Goal: Task Accomplishment & Management: Manage account settings

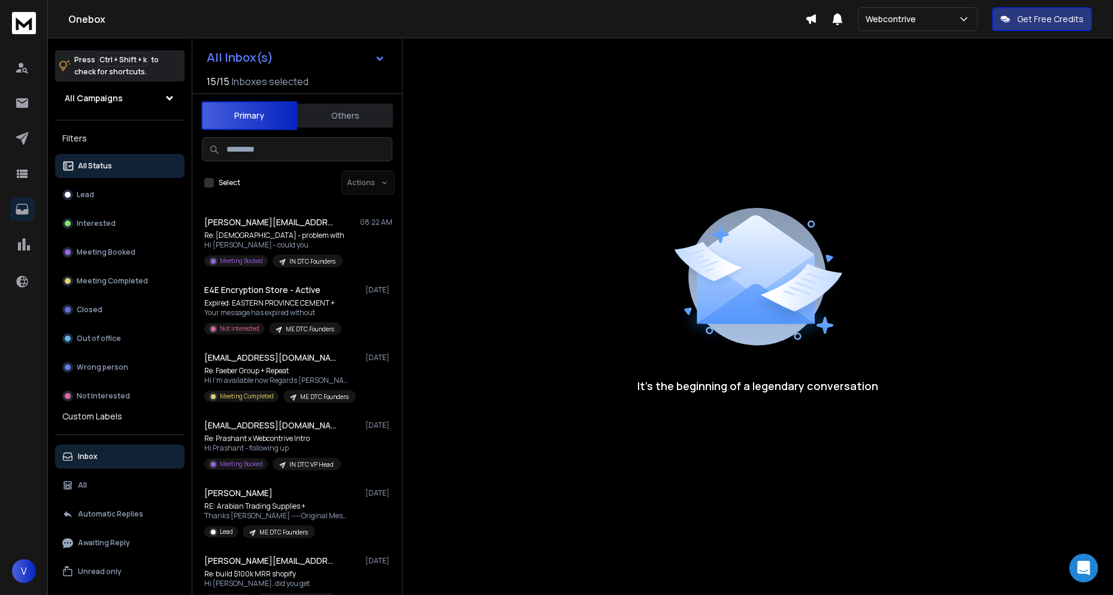
click at [19, 33] on img at bounding box center [24, 23] width 24 height 22
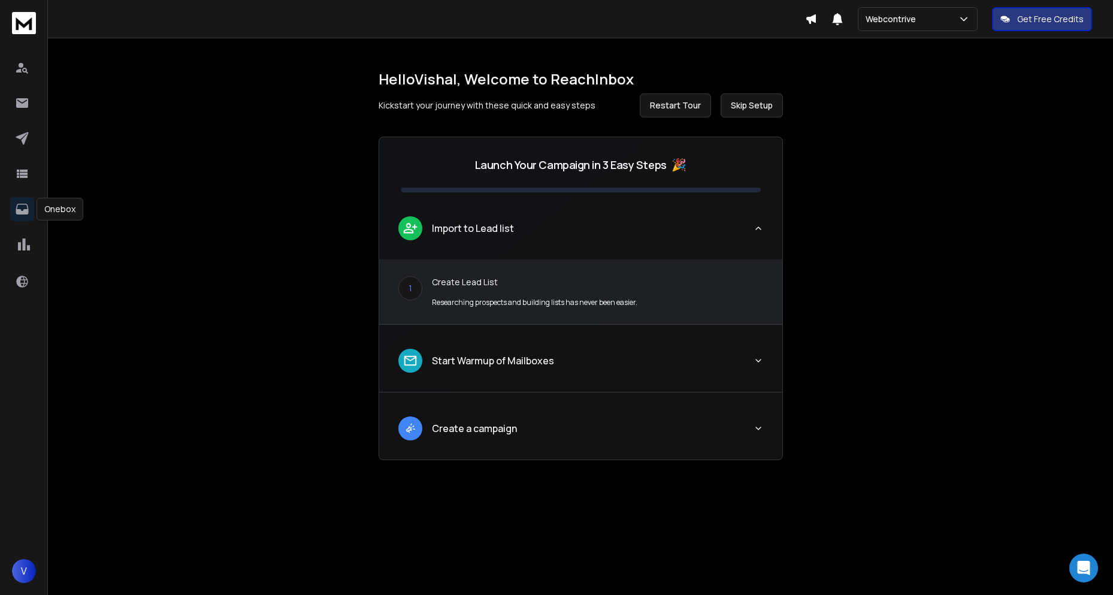
click at [19, 210] on icon at bounding box center [22, 209] width 13 height 11
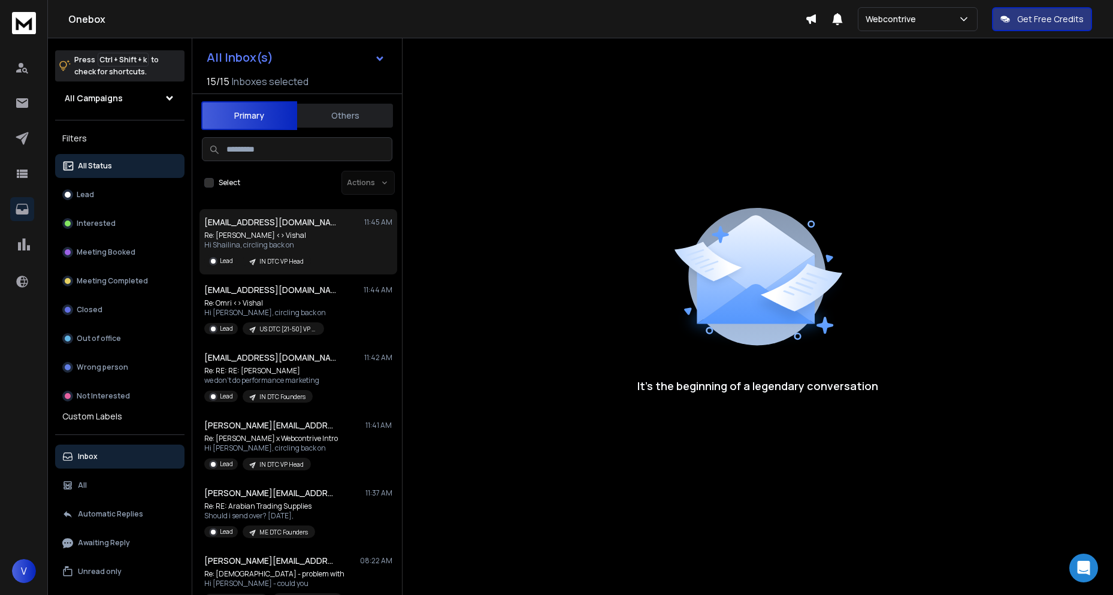
click at [323, 243] on div "Re: [PERSON_NAME] <> Vishal Hi Shailina, circling back on Lead IN DTC VP Head" at bounding box center [298, 249] width 188 height 37
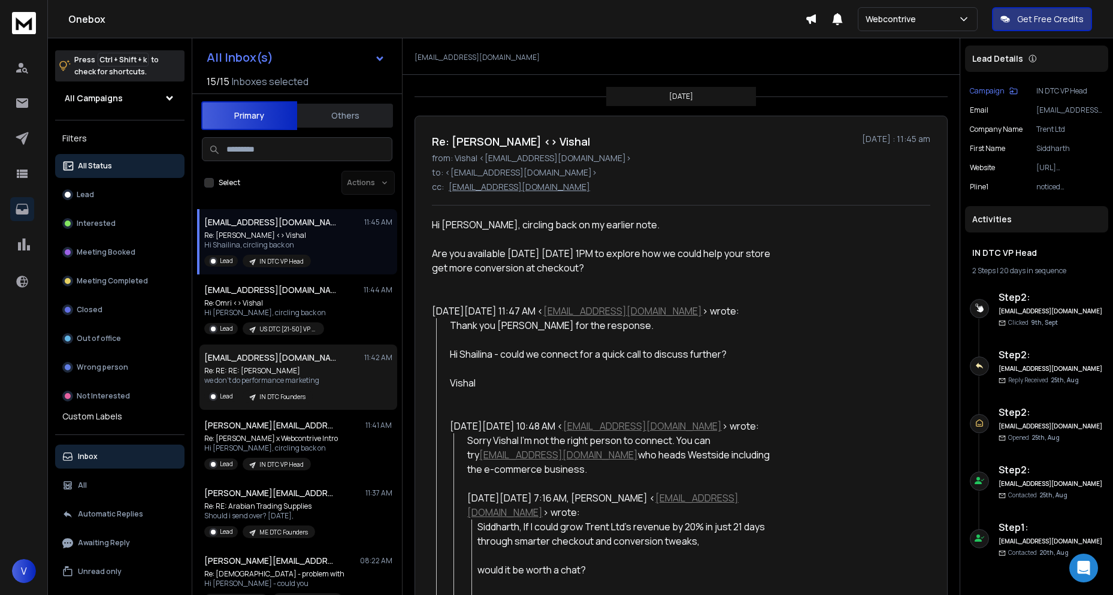
click at [293, 364] on div "[EMAIL_ADDRESS][DOMAIN_NAME] 11:42 AM Re: RE: RE: [PERSON_NAME] we don't do per…" at bounding box center [298, 377] width 188 height 51
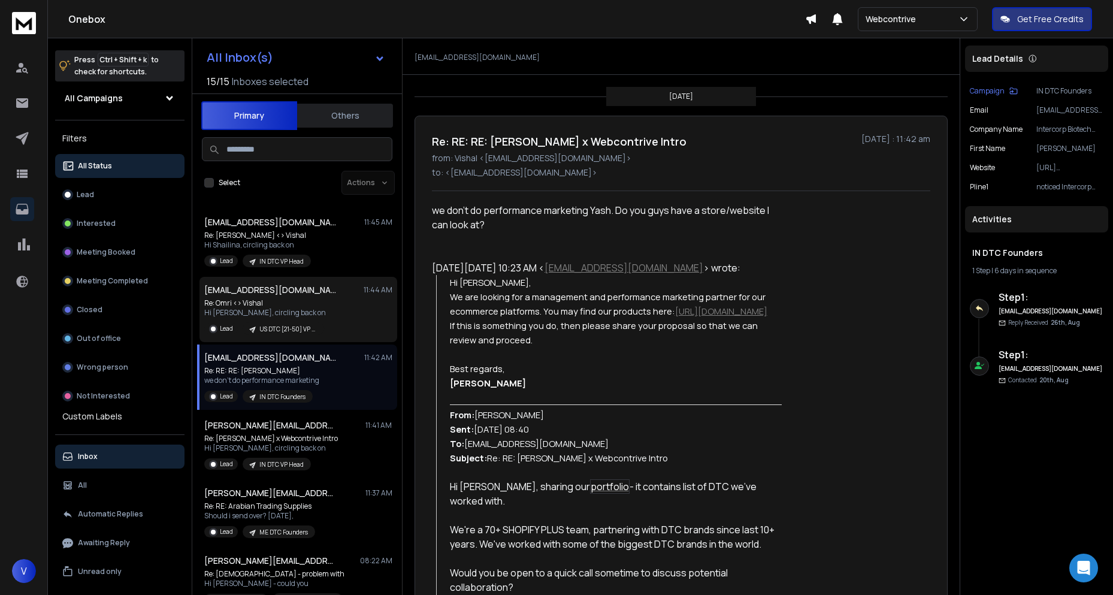
click at [331, 307] on div "Re: Omri <> Vishal Hi Omri, circling back on Lead US DTC [21-50] VP Head" at bounding box center [298, 316] width 188 height 37
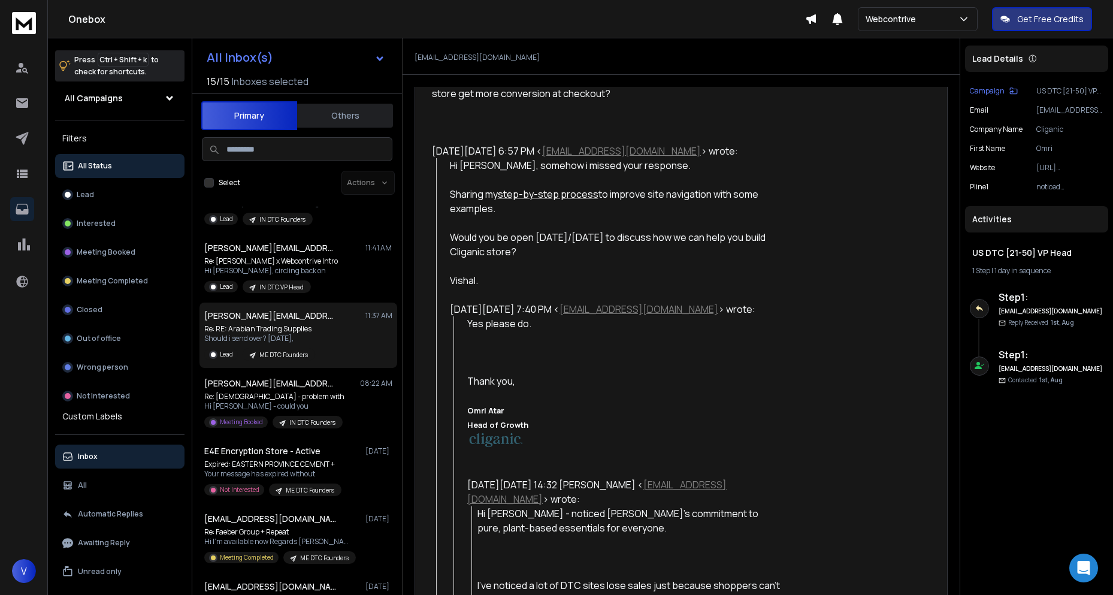
scroll to position [199, 0]
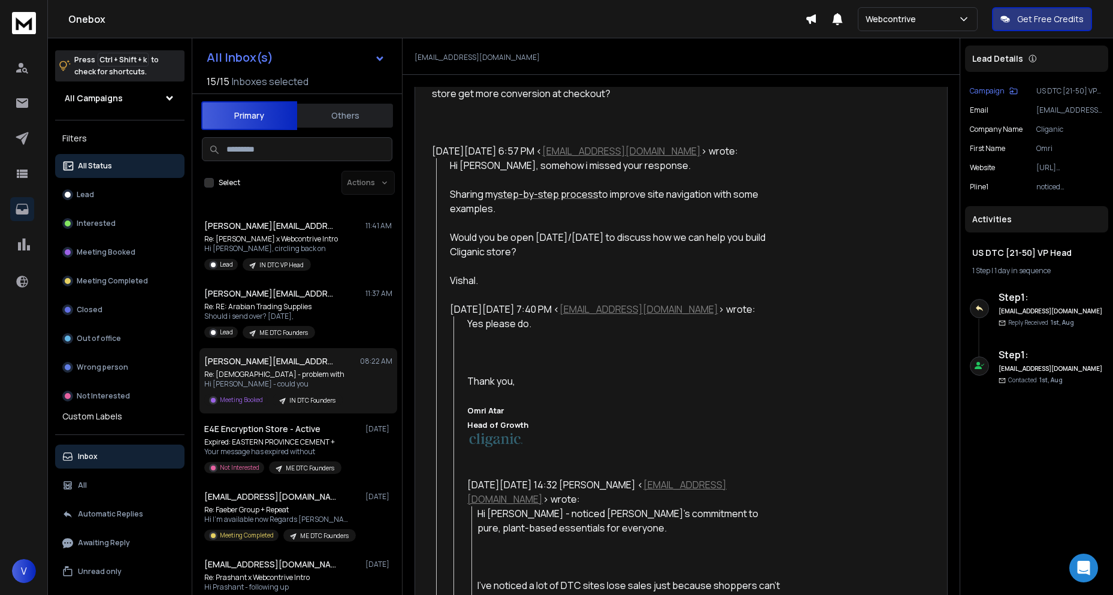
click at [330, 374] on p "Re: [DEMOGRAPHIC_DATA] - problem with" at bounding box center [274, 375] width 140 height 10
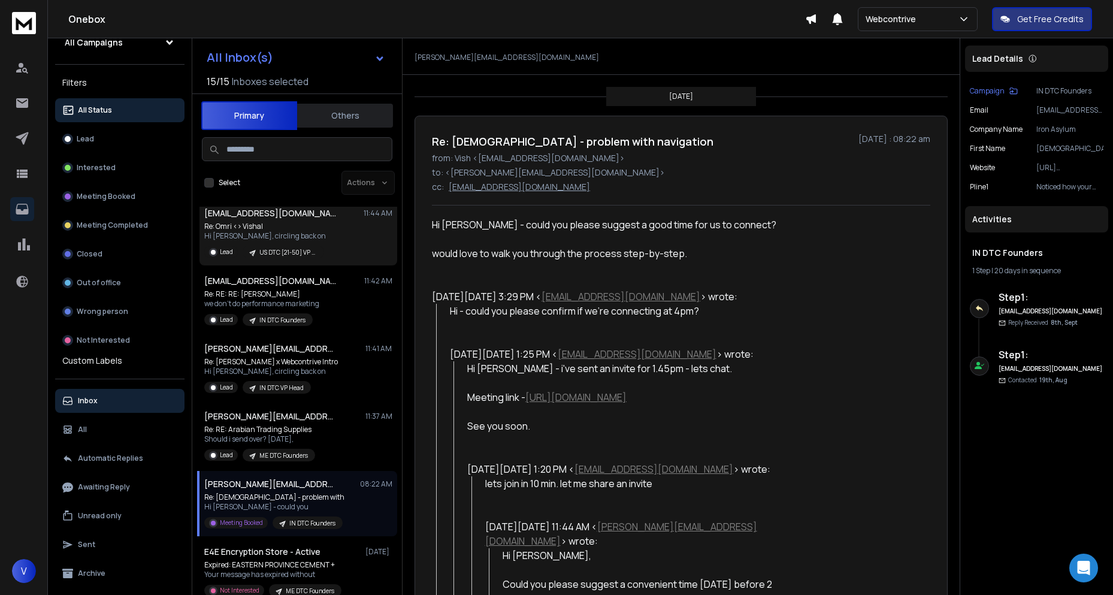
scroll to position [0, 0]
